Goal: Task Accomplishment & Management: Manage account settings

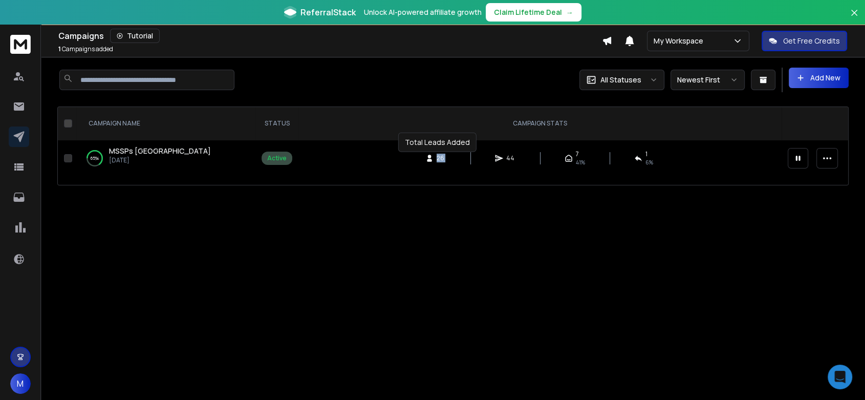
drag, startPoint x: 407, startPoint y: 164, endPoint x: 484, endPoint y: 165, distance: 76.8
click at [484, 165] on div "26 44 7 41 % 1 6 %" at bounding box center [539, 158] width 471 height 16
click at [495, 159] on icon at bounding box center [499, 158] width 8 height 7
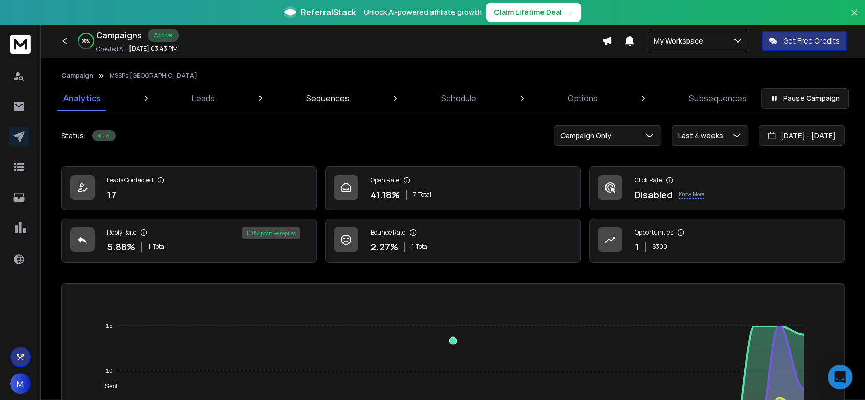
click at [319, 100] on p "Sequences" at bounding box center [327, 98] width 43 height 12
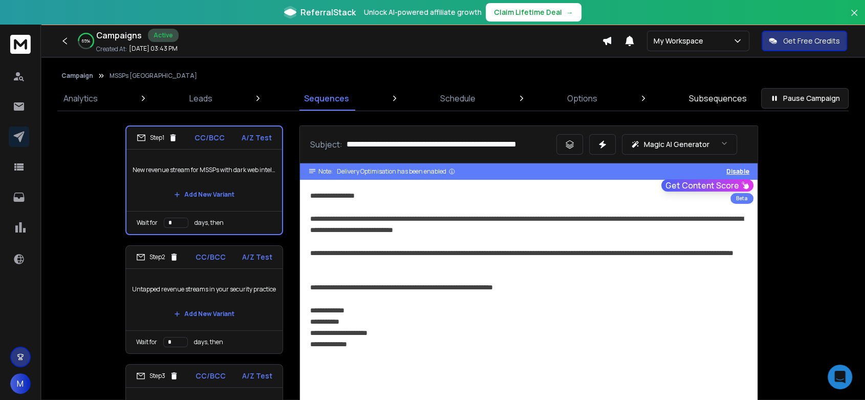
click at [714, 101] on p "Subsequences" at bounding box center [718, 98] width 58 height 12
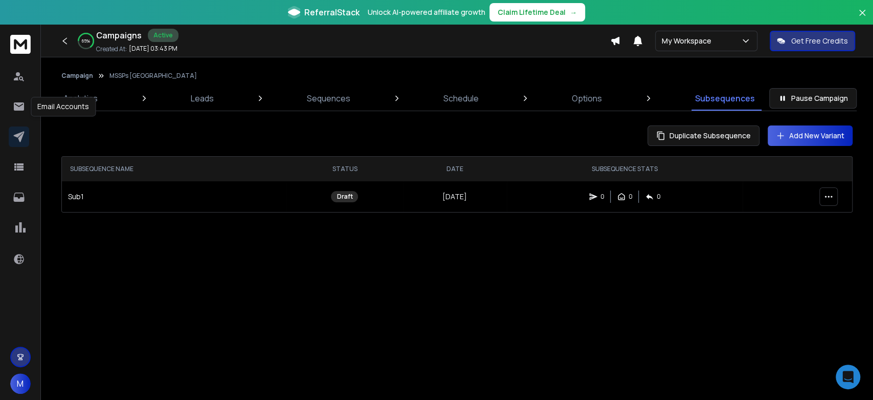
click at [12, 125] on div at bounding box center [21, 169] width 24 height 207
click at [13, 131] on icon at bounding box center [19, 136] width 12 height 12
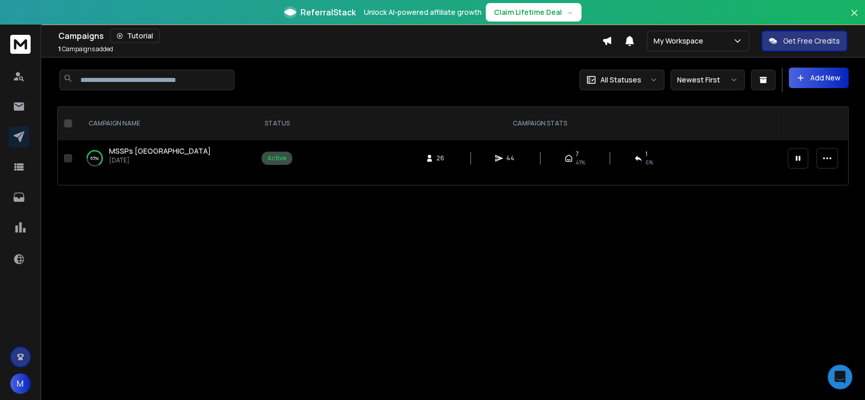
click at [797, 154] on icon at bounding box center [797, 157] width 9 height 9
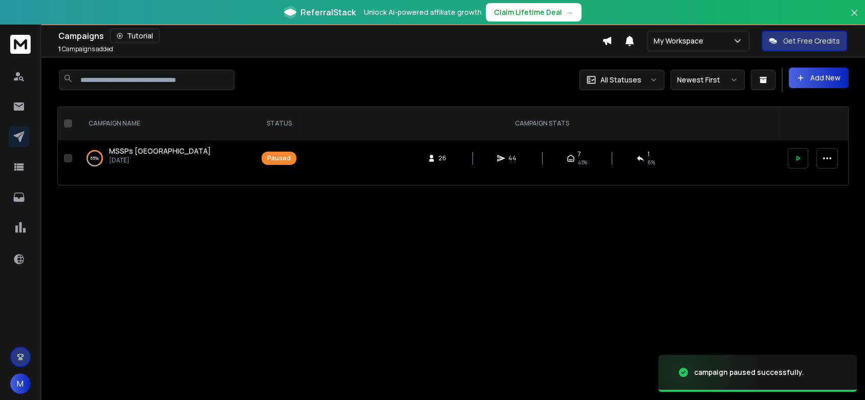
drag, startPoint x: 688, startPoint y: 216, endPoint x: 499, endPoint y: 281, distance: 199.2
click at [488, 272] on div "Campaigns 1 Campaigns Added All Statuses Newest First Add New CAMPAIGN NAME STA…" at bounding box center [452, 268] width 791 height 400
click at [501, 281] on div "Campaigns 1 Campaigns Added All Statuses Newest First Add New CAMPAIGN NAME STA…" at bounding box center [452, 268] width 791 height 400
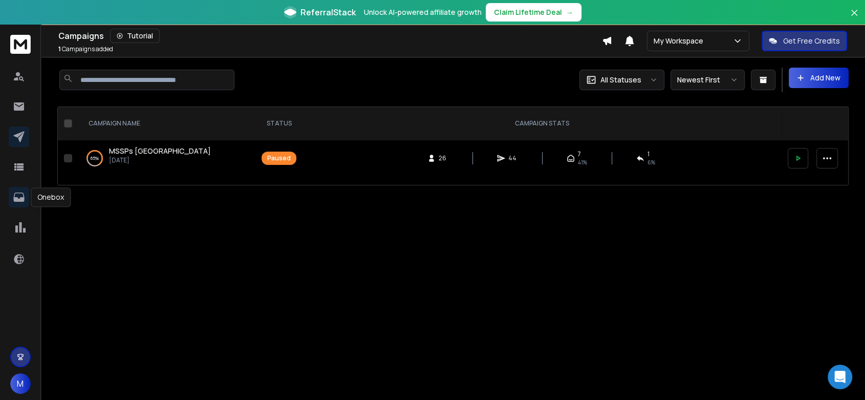
click at [23, 194] on icon at bounding box center [19, 197] width 12 height 12
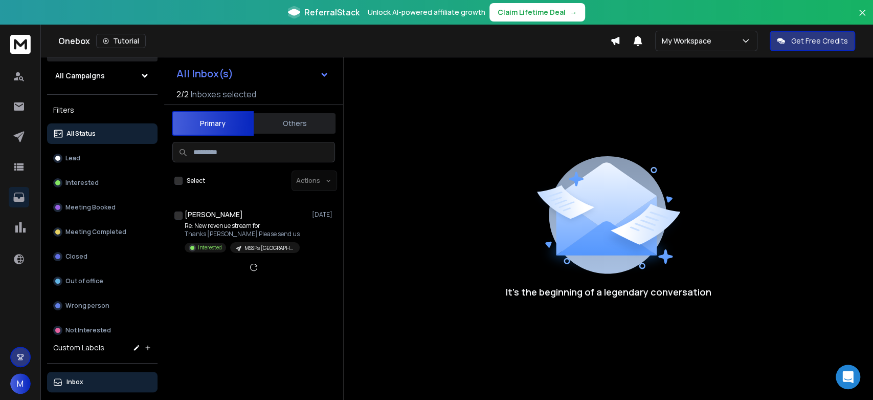
scroll to position [213, 0]
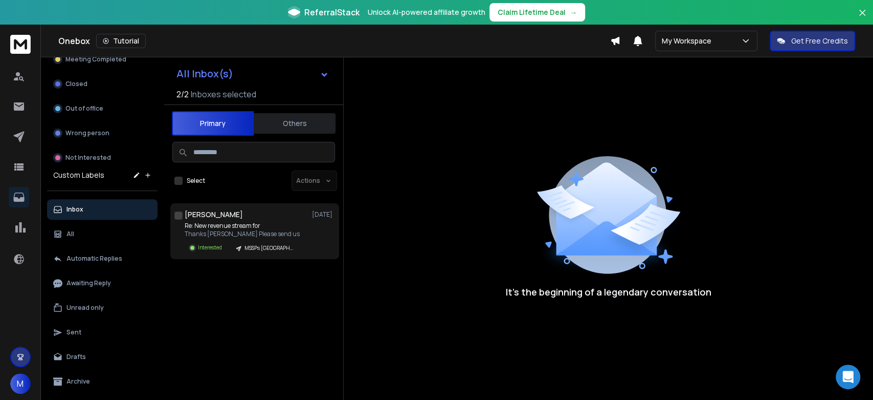
click at [263, 235] on p "Thanks Sohan Please send us" at bounding box center [242, 234] width 115 height 8
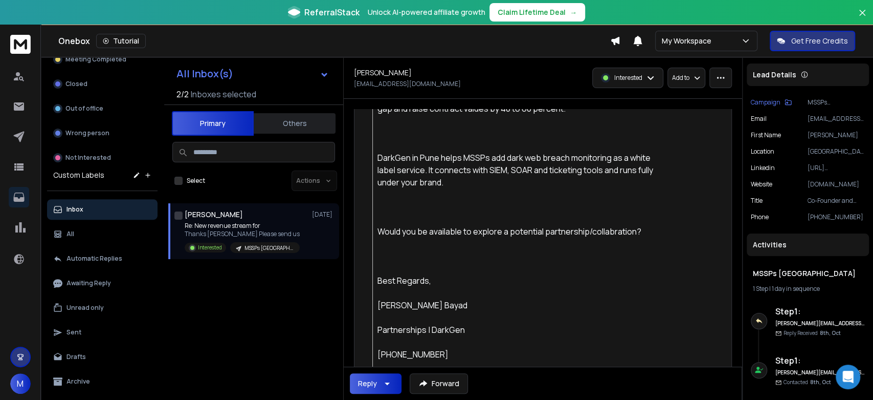
scroll to position [57, 0]
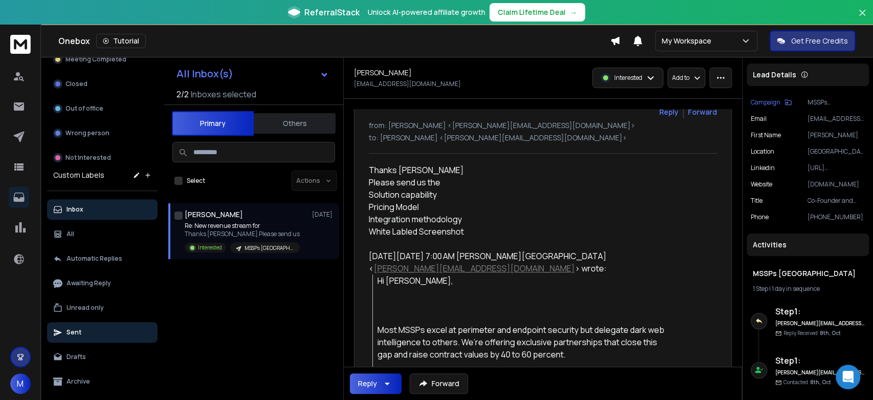
click at [108, 322] on button "Sent" at bounding box center [102, 332] width 111 height 20
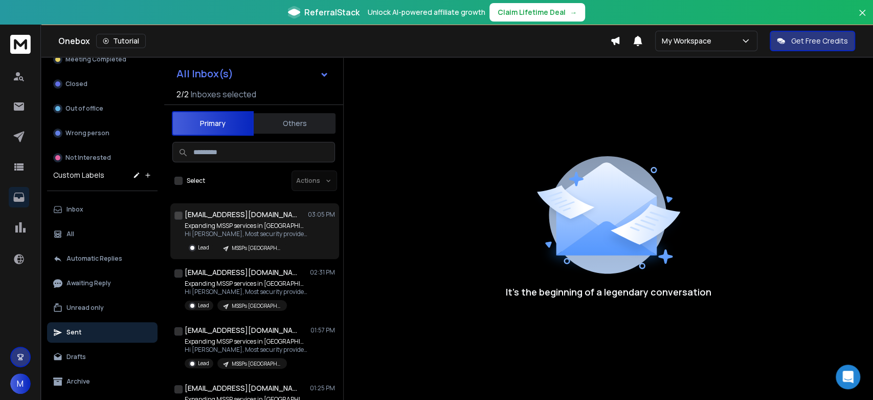
click at [265, 229] on p "Expanding MSSP services in Saudi" at bounding box center [246, 226] width 123 height 8
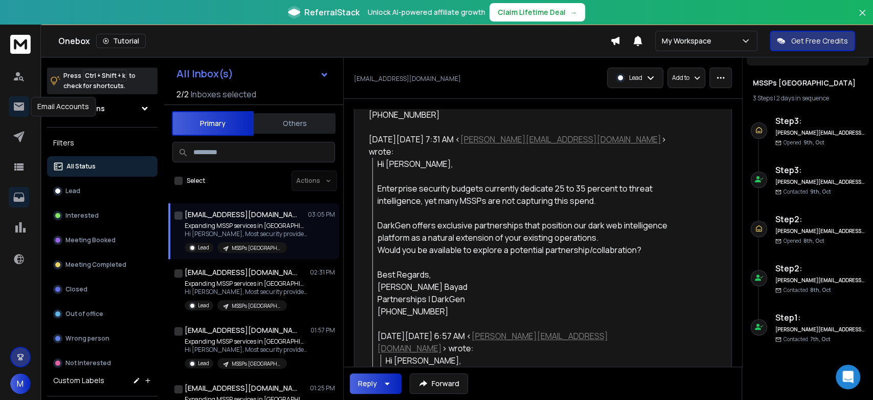
click at [23, 115] on link at bounding box center [19, 106] width 20 height 20
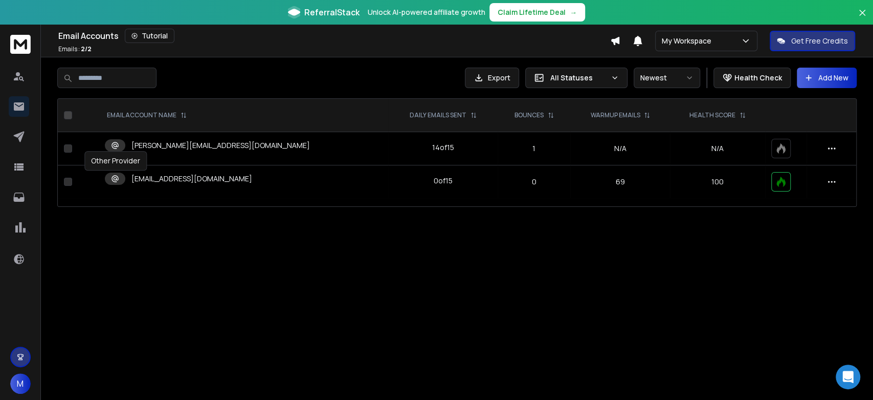
drag, startPoint x: 512, startPoint y: 317, endPoint x: 169, endPoint y: 276, distance: 345.2
click at [115, 247] on div "ReferralStack Unlock AI-powered affiliate growth Lifetime Deals available! Clai…" at bounding box center [436, 200] width 873 height 400
click at [217, 285] on div "ReferralStack Unlock AI-powered affiliate growth Lifetime Deals available! Clai…" at bounding box center [436, 200] width 873 height 400
drag, startPoint x: 704, startPoint y: 227, endPoint x: 671, endPoint y: 217, distance: 34.0
click at [704, 227] on div "ReferralStack Unlock AI-powered affiliate growth Lifetime Deals available! Clai…" at bounding box center [436, 200] width 873 height 400
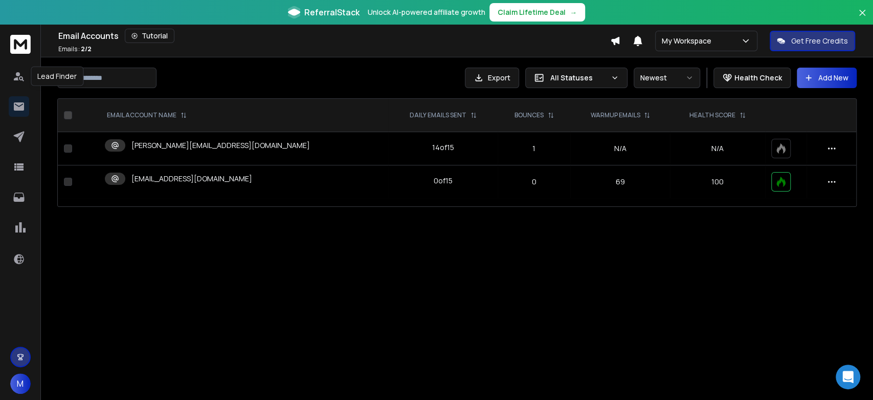
click at [25, 48] on icon at bounding box center [20, 44] width 20 height 19
drag, startPoint x: 804, startPoint y: 260, endPoint x: 737, endPoint y: 100, distance: 173.6
click at [805, 256] on div "ReferralStack Unlock AI-powered affiliate growth Lifetime Deals available! Clai…" at bounding box center [436, 200] width 873 height 400
drag, startPoint x: 241, startPoint y: 97, endPoint x: 15, endPoint y: 141, distance: 229.8
click at [31, 142] on div "M" at bounding box center [20, 214] width 41 height 379
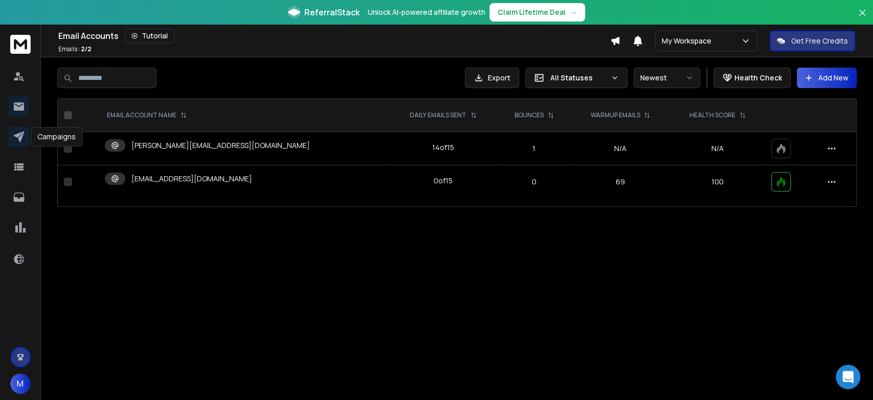
click at [15, 141] on icon at bounding box center [19, 136] width 12 height 12
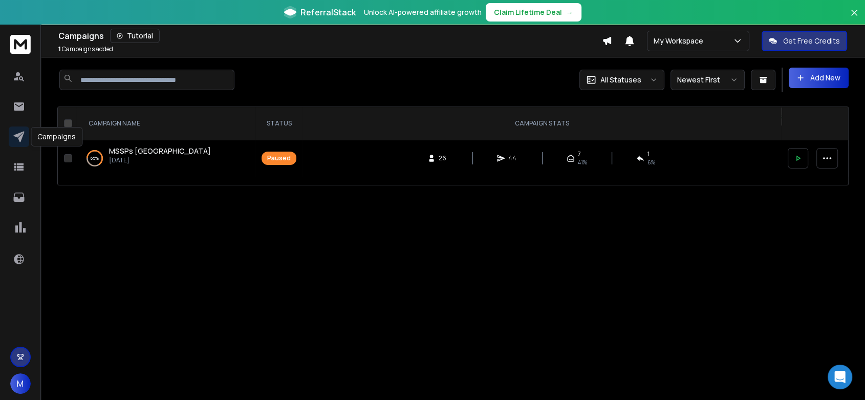
click at [290, 78] on div at bounding box center [254, 80] width 395 height 25
click at [613, 261] on div "Campaigns 1 Campaigns Added All Statuses Newest First Add New CAMPAIGN NAME STA…" at bounding box center [452, 268] width 791 height 400
click at [348, 286] on div "Campaigns 1 Campaigns Added All Statuses Newest First Add New CAMPAIGN NAME STA…" at bounding box center [452, 268] width 791 height 400
click at [405, 335] on div "Campaigns 1 Campaigns Added All Statuses Newest First Add New CAMPAIGN NAME STA…" at bounding box center [452, 268] width 791 height 400
